Goal: Task Accomplishment & Management: Manage account settings

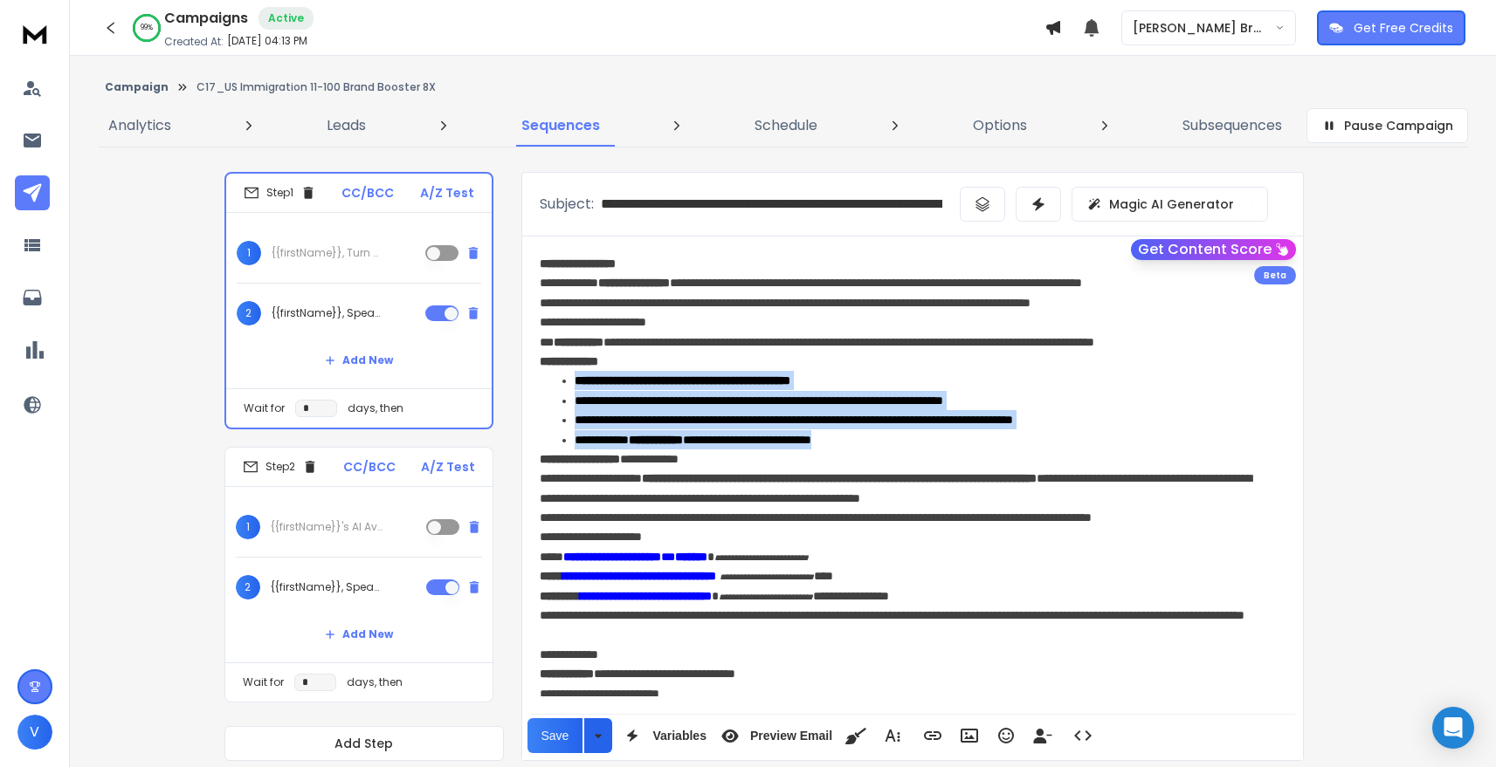
click at [35, 722] on span "V" at bounding box center [34, 732] width 35 height 35
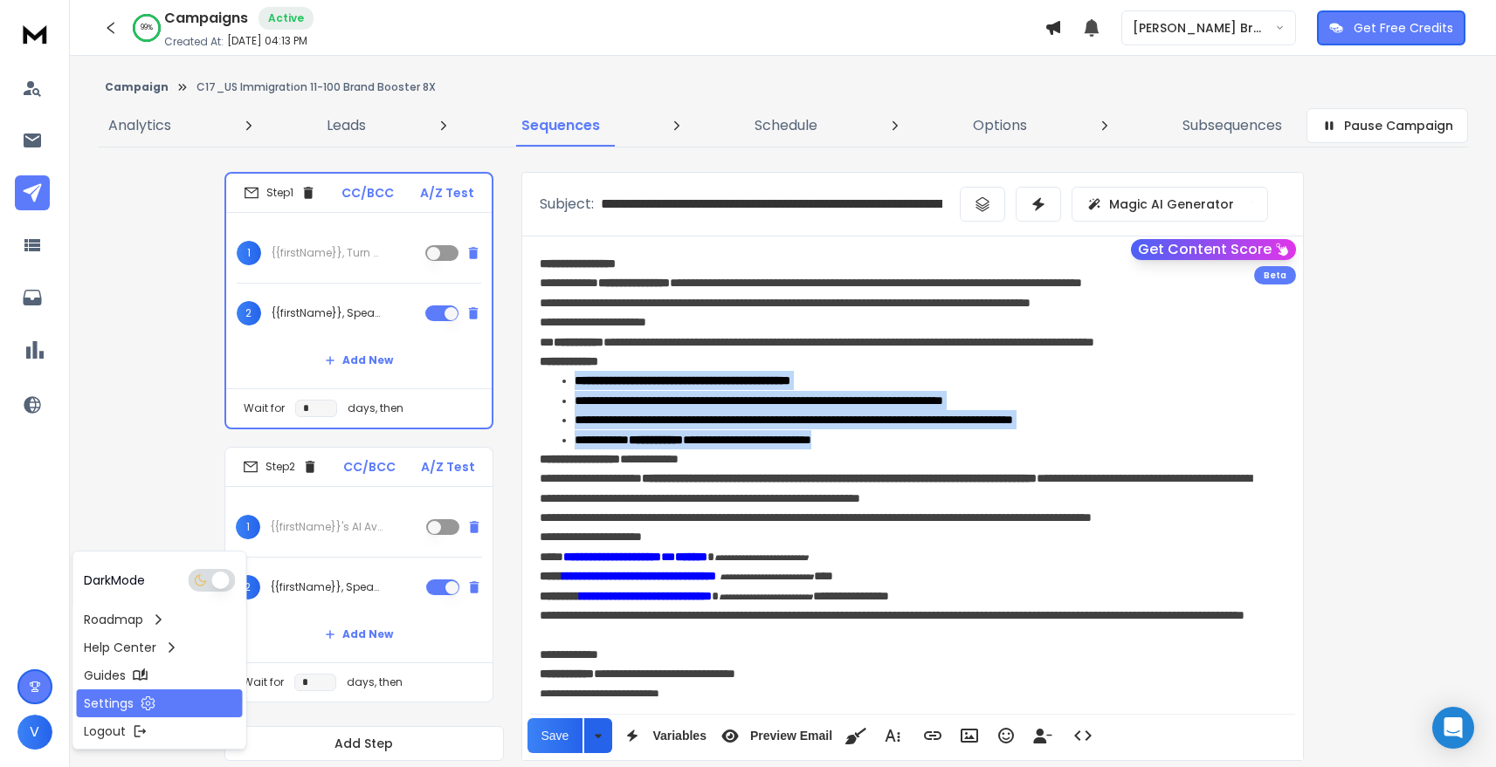
click at [148, 703] on icon at bounding box center [147, 703] width 13 height 13
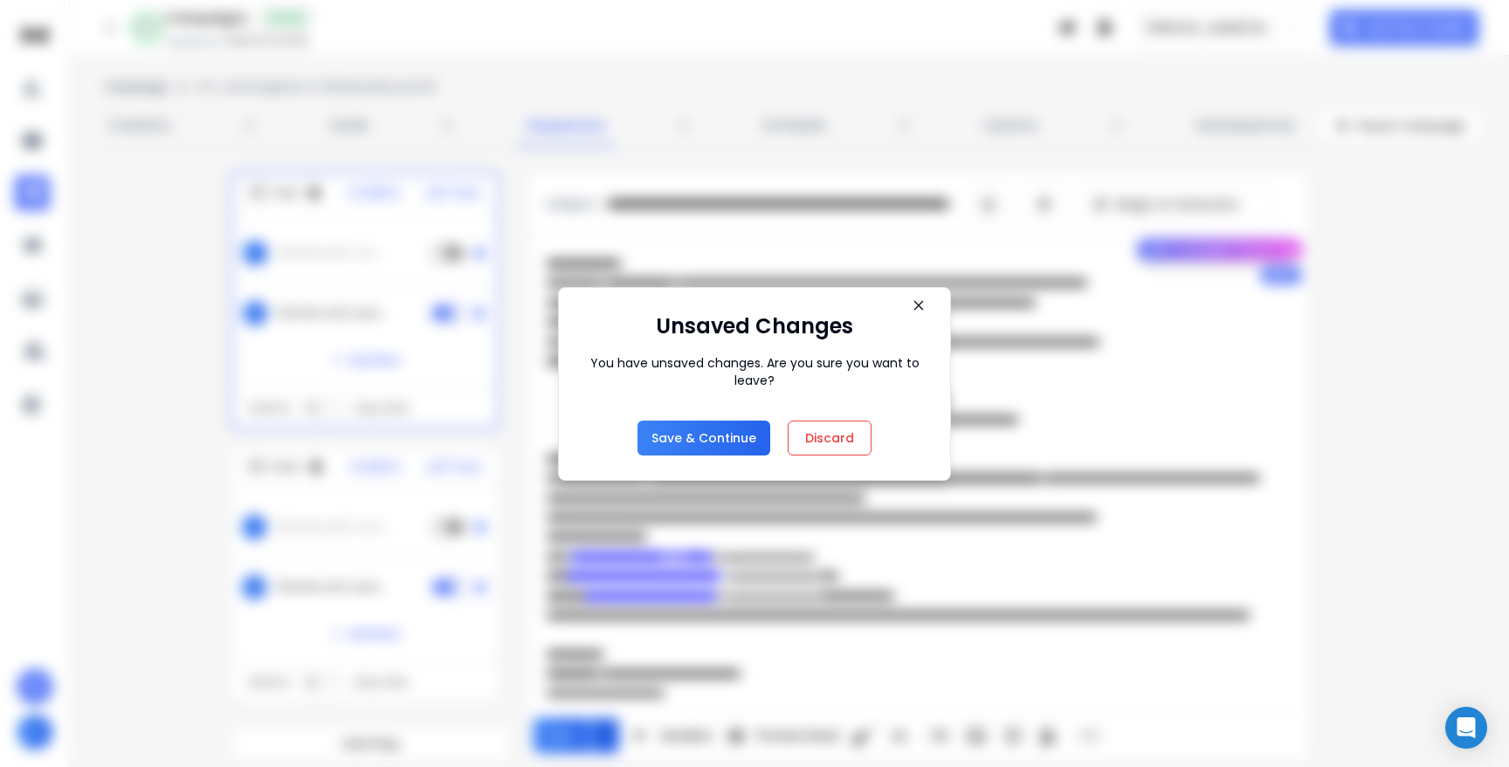
click at [921, 306] on icon at bounding box center [918, 306] width 14 height 14
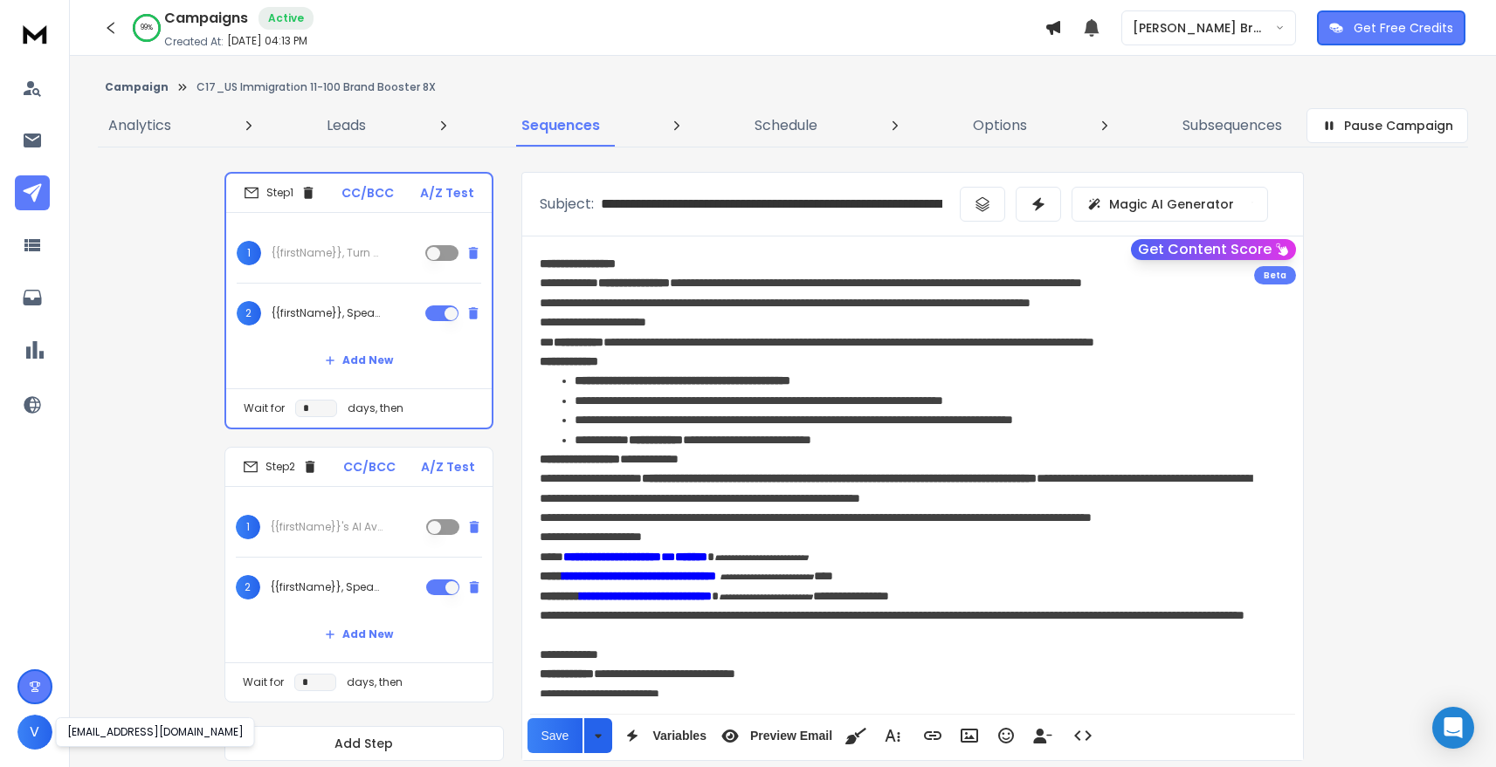
click at [42, 733] on span "V" at bounding box center [34, 732] width 35 height 35
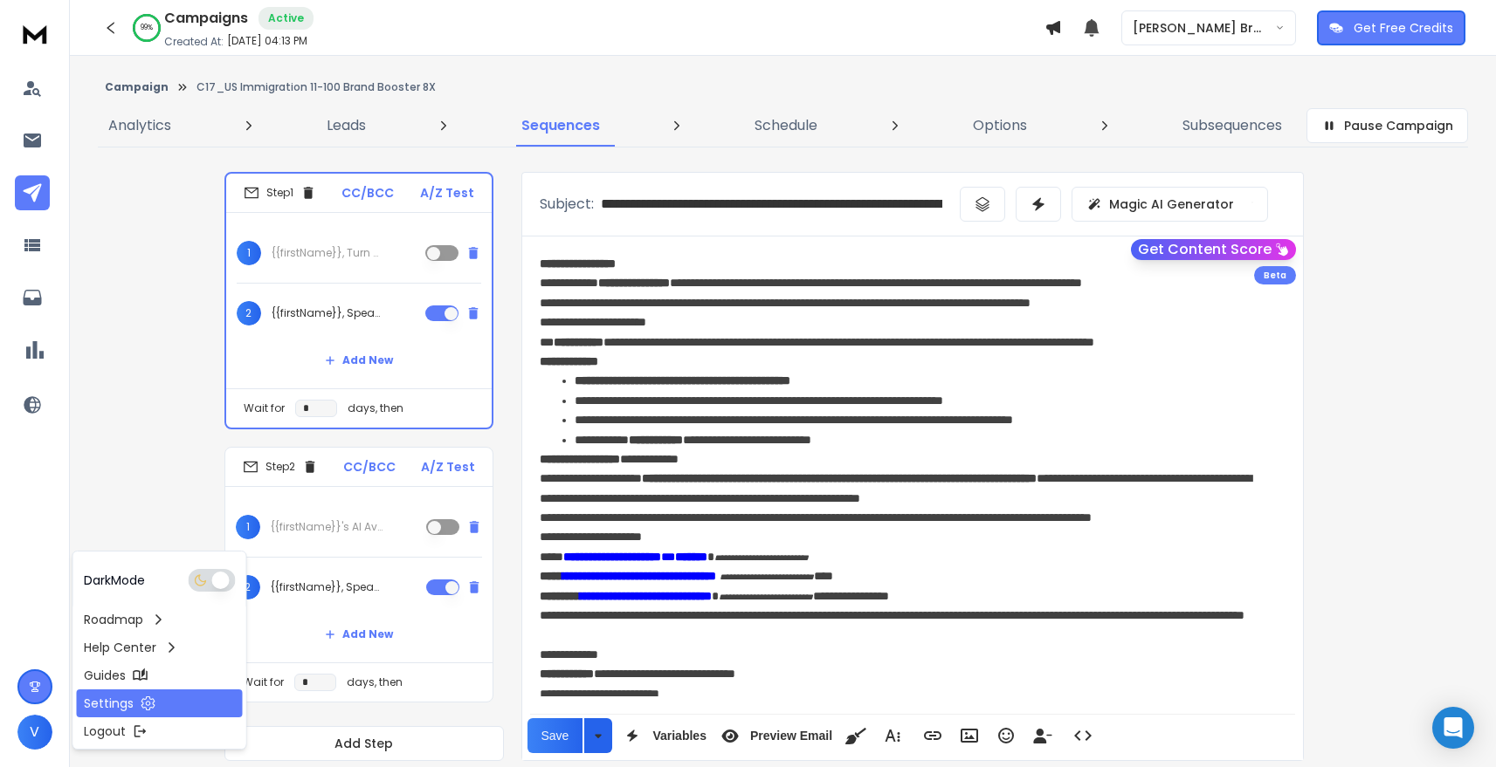
click at [175, 698] on div "Settings" at bounding box center [160, 704] width 166 height 28
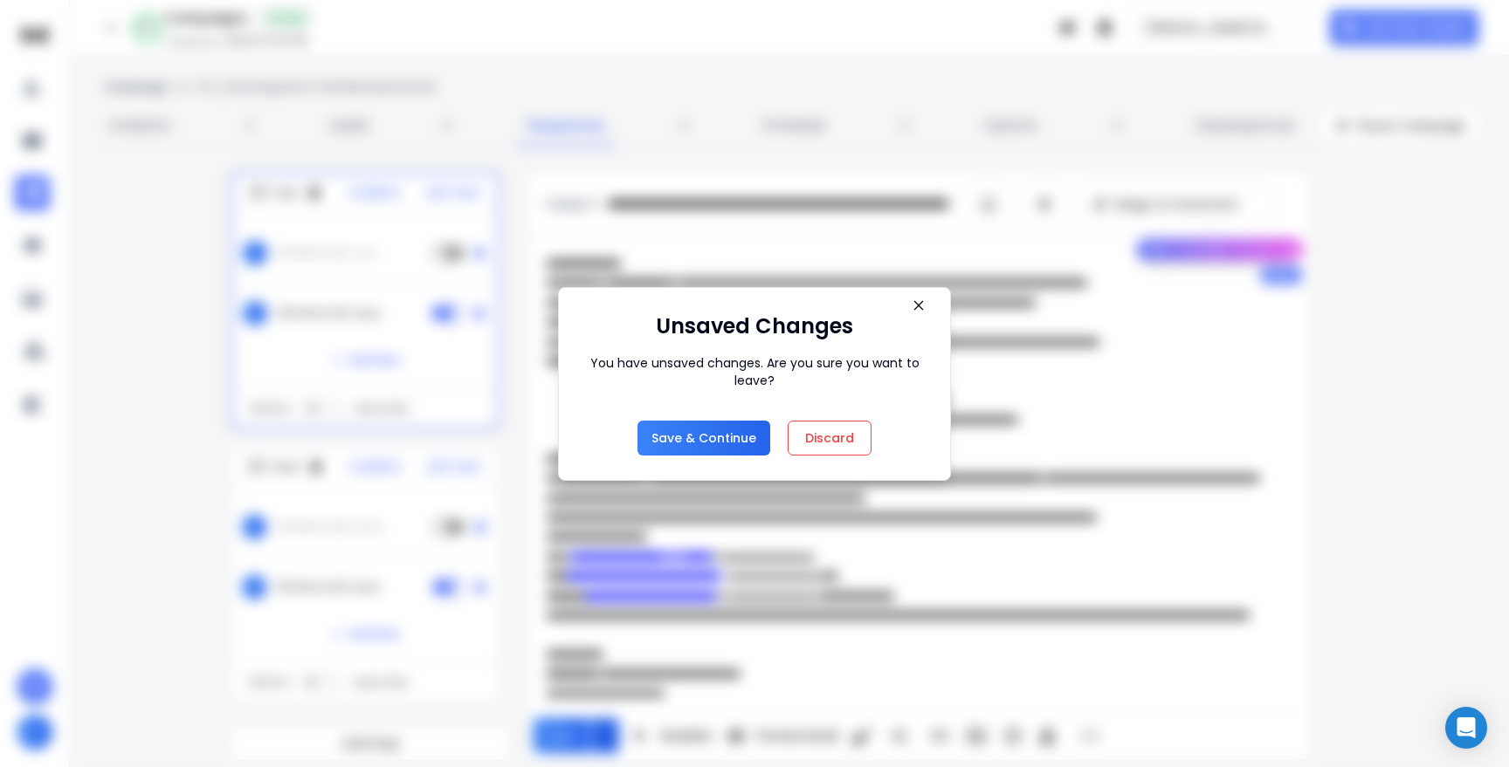
click at [657, 449] on button "Save & Continue" at bounding box center [703, 438] width 133 height 35
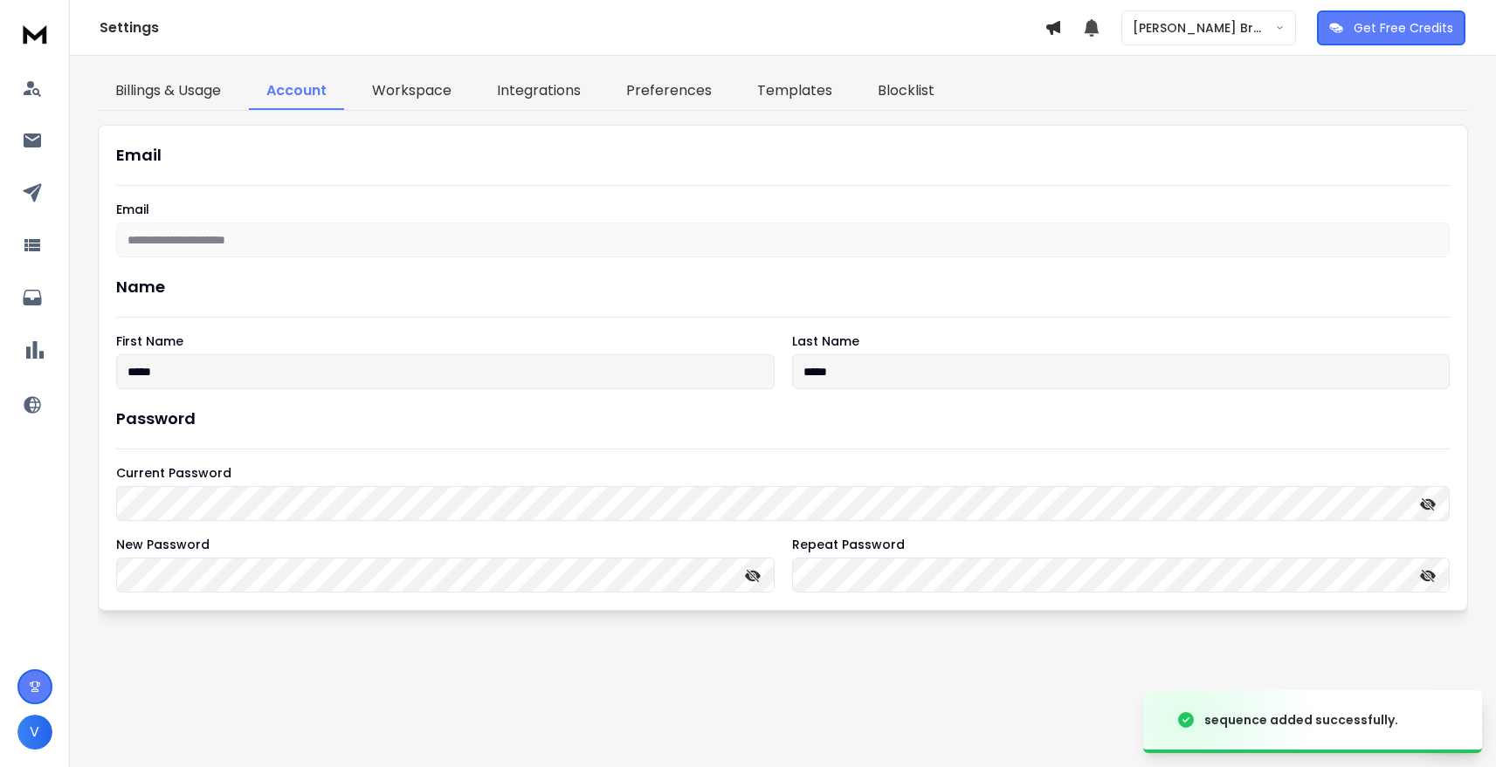
click at [188, 85] on link "Billings & Usage" at bounding box center [168, 91] width 141 height 37
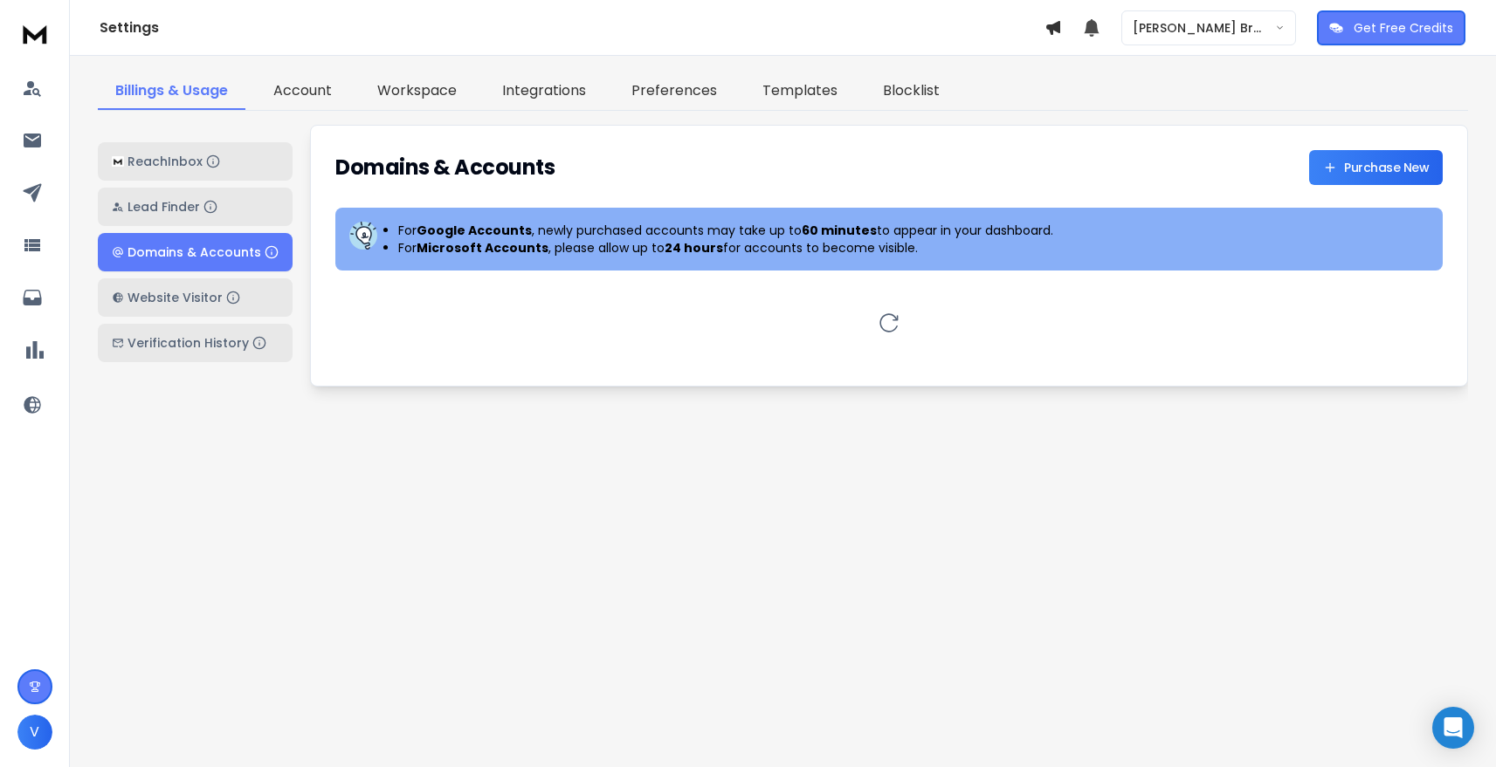
click at [142, 261] on button "Domains & Accounts" at bounding box center [195, 252] width 195 height 38
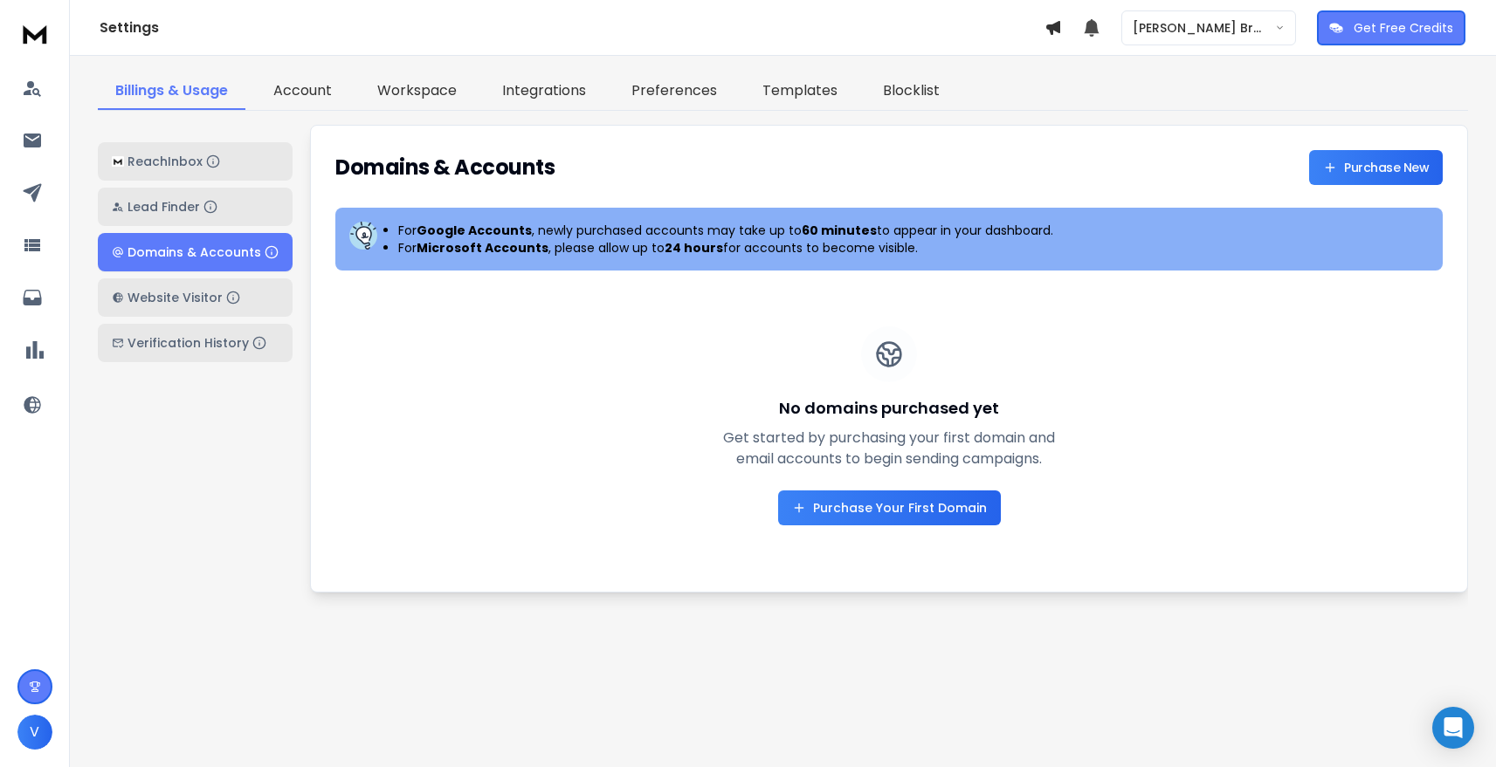
click at [869, 526] on link "Purchase Your First Domain" at bounding box center [889, 508] width 223 height 35
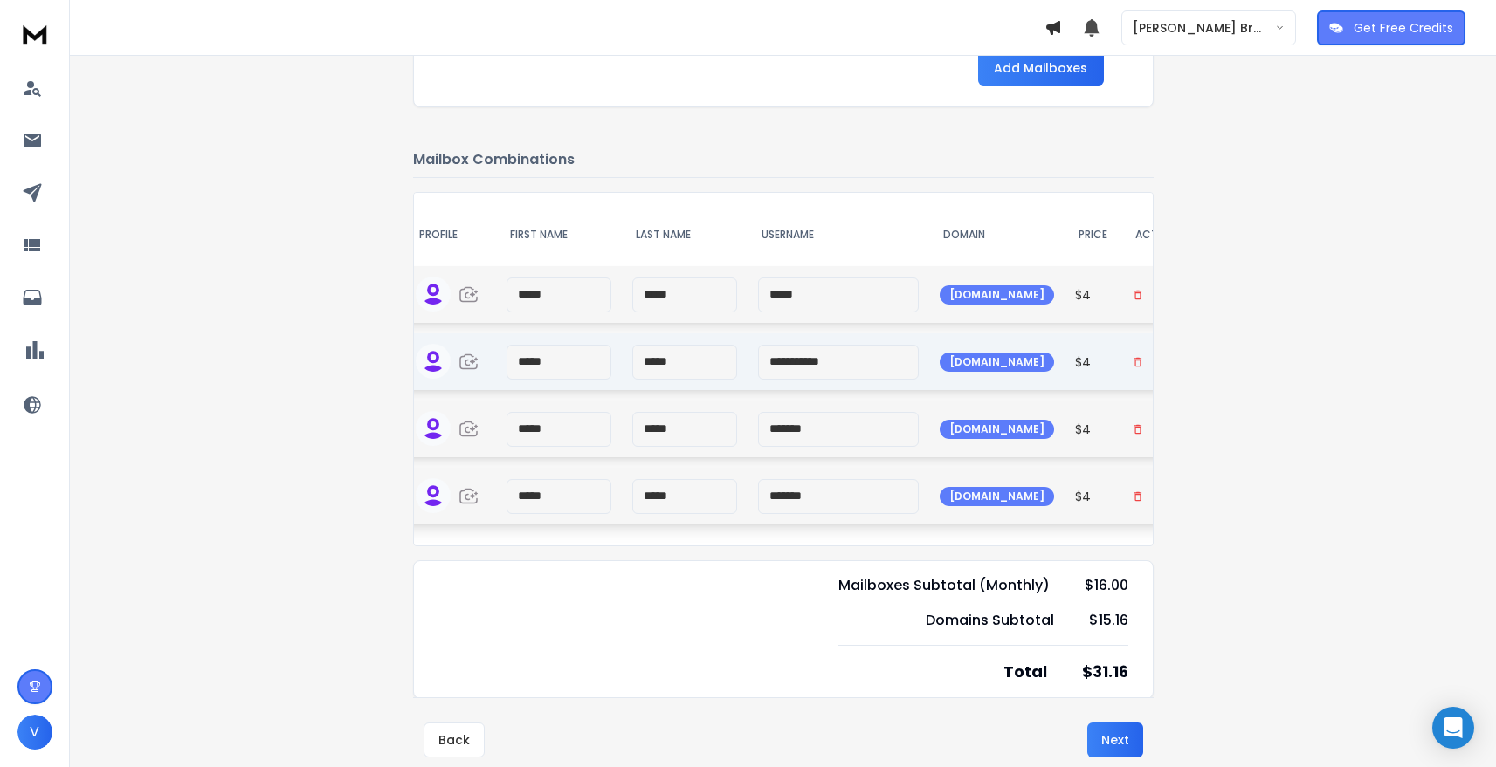
scroll to position [0, 169]
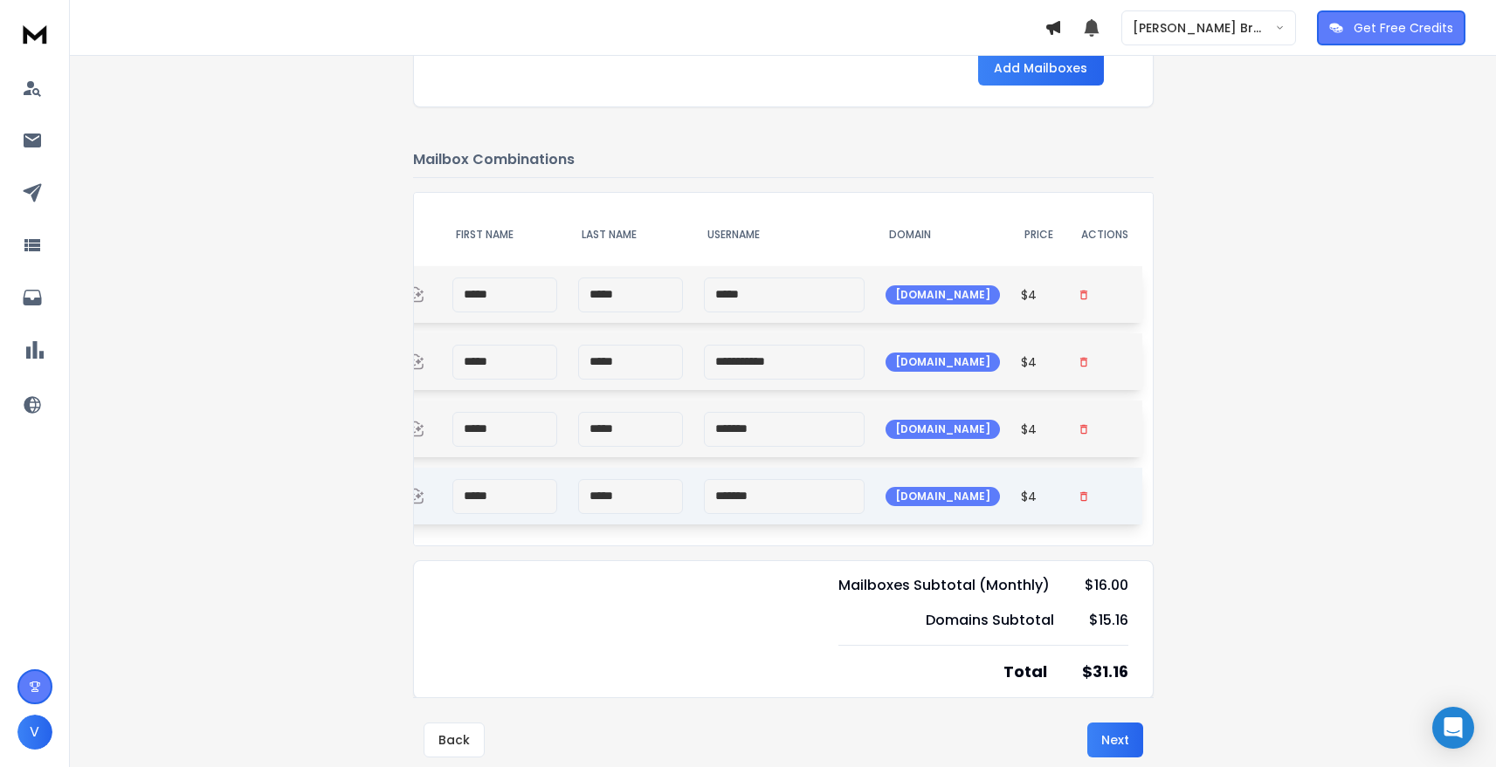
click at [1083, 499] on icon at bounding box center [1083, 497] width 12 height 12
